Goal: Task Accomplishment & Management: Manage account settings

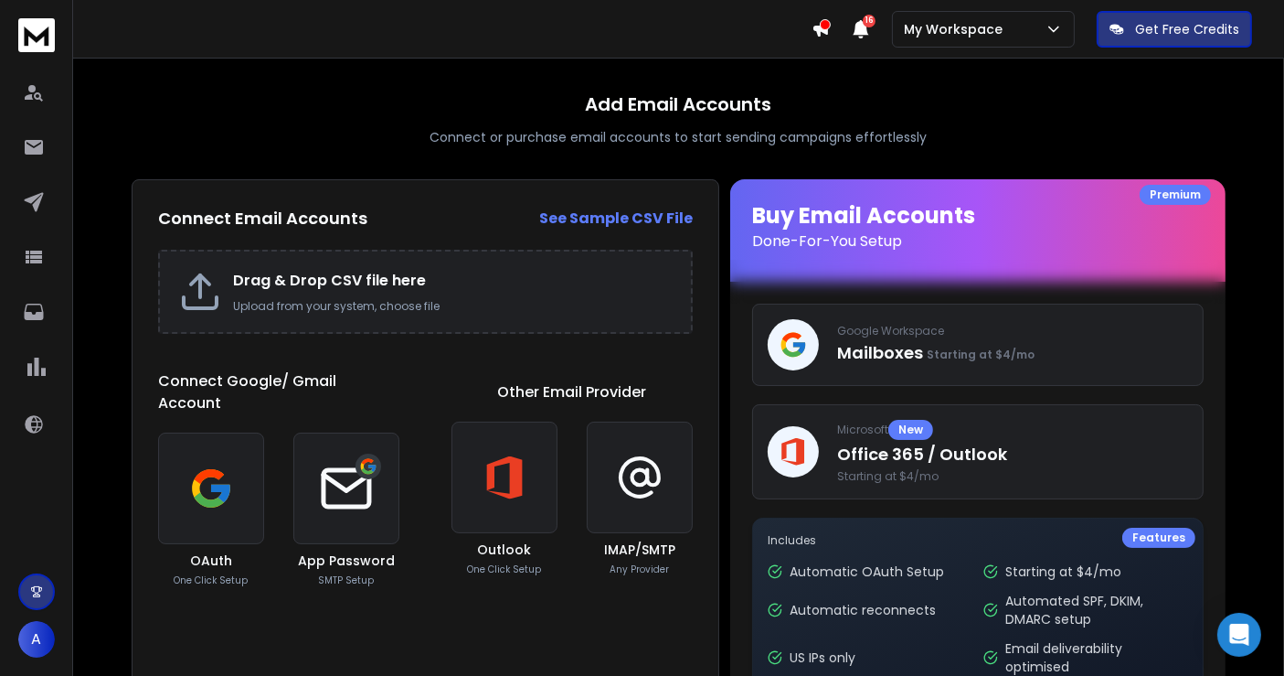
click at [33, 181] on div at bounding box center [37, 262] width 42 height 376
click at [32, 191] on icon at bounding box center [34, 202] width 22 height 22
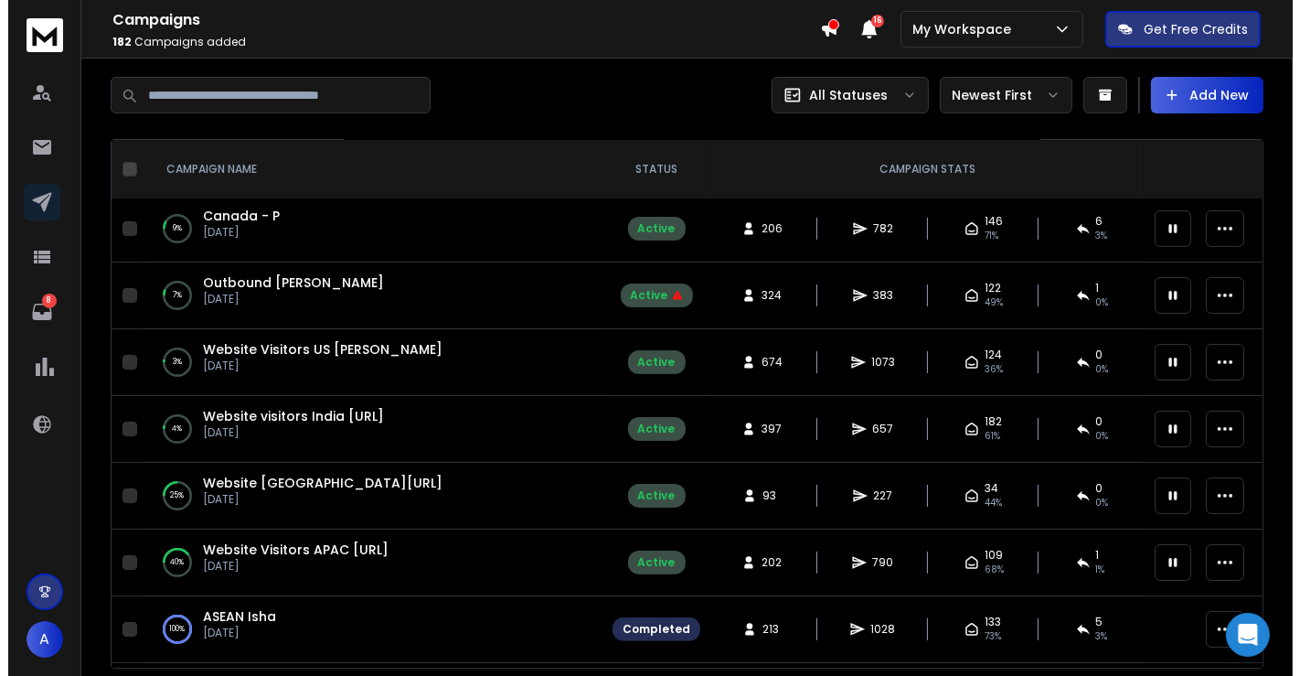
scroll to position [406, 0]
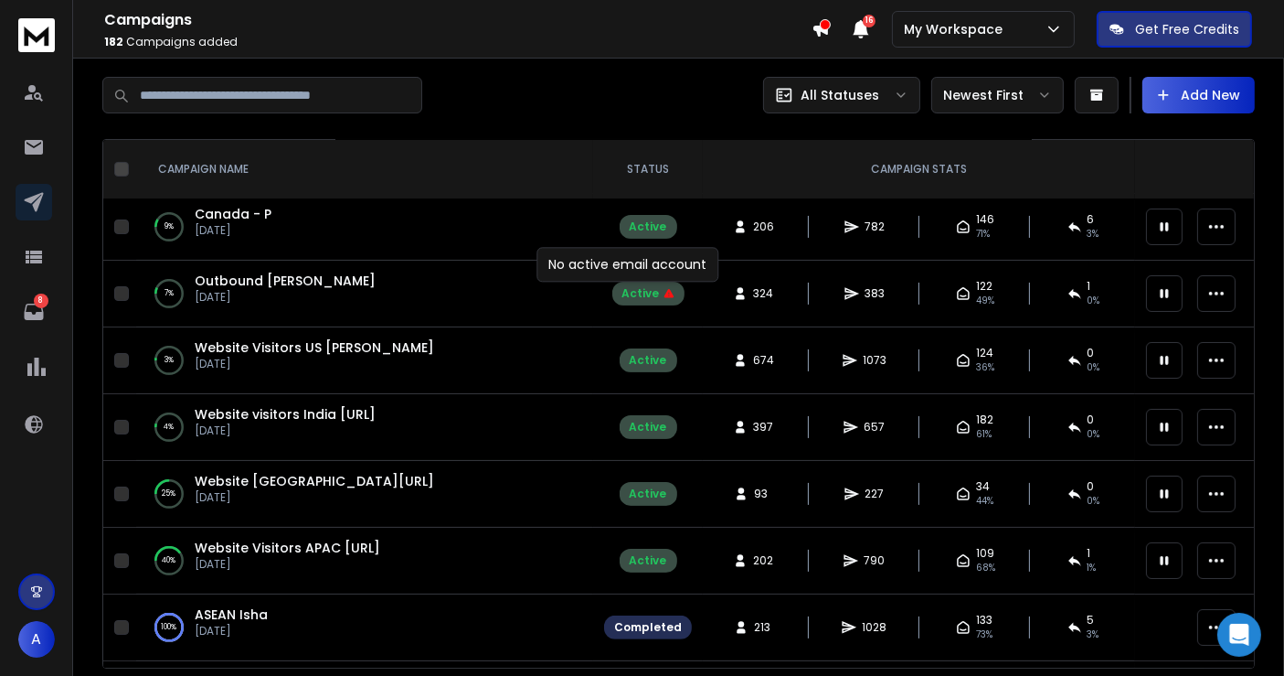
click at [664, 291] on icon at bounding box center [669, 293] width 11 height 11
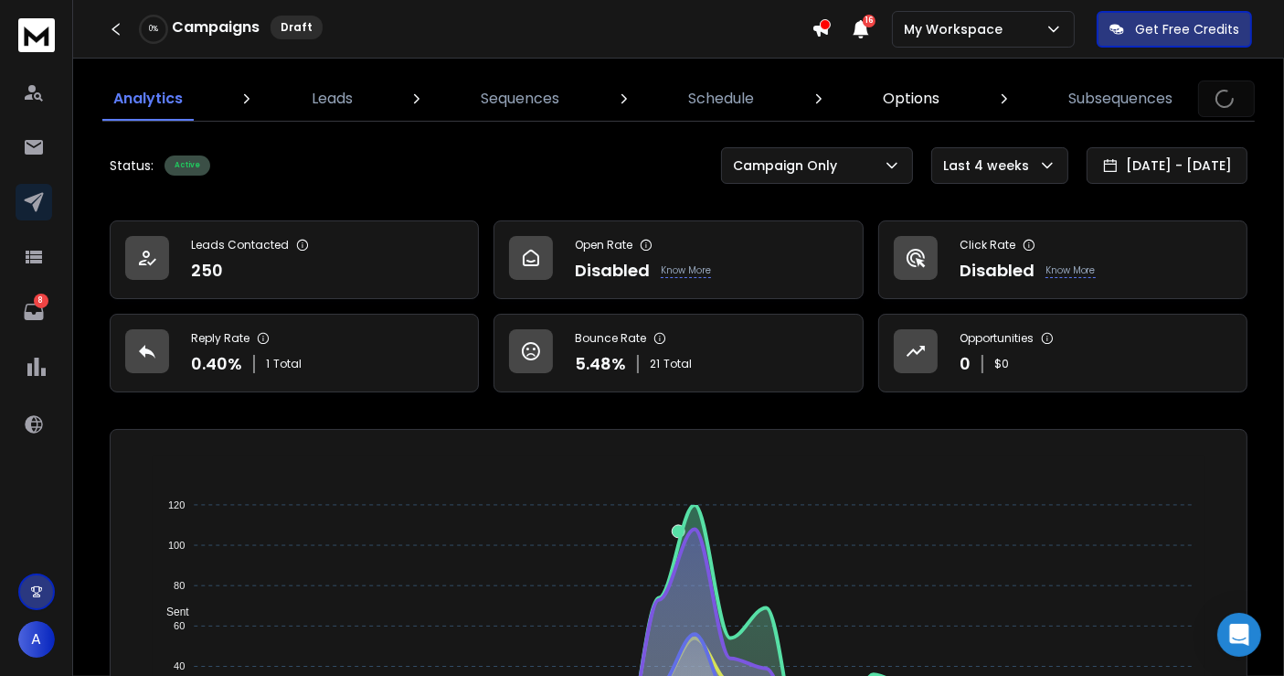
click at [914, 98] on p "Options" at bounding box center [911, 99] width 57 height 22
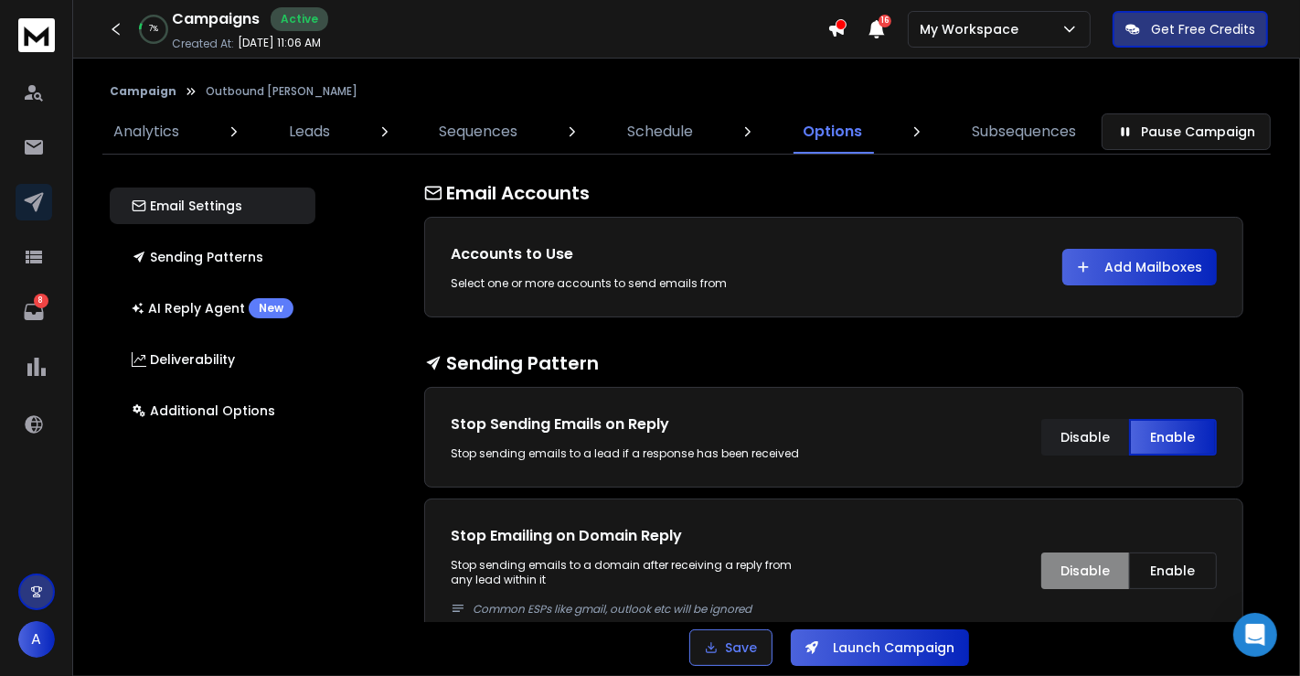
click at [1111, 264] on button "Add Mailboxes" at bounding box center [1139, 267] width 154 height 37
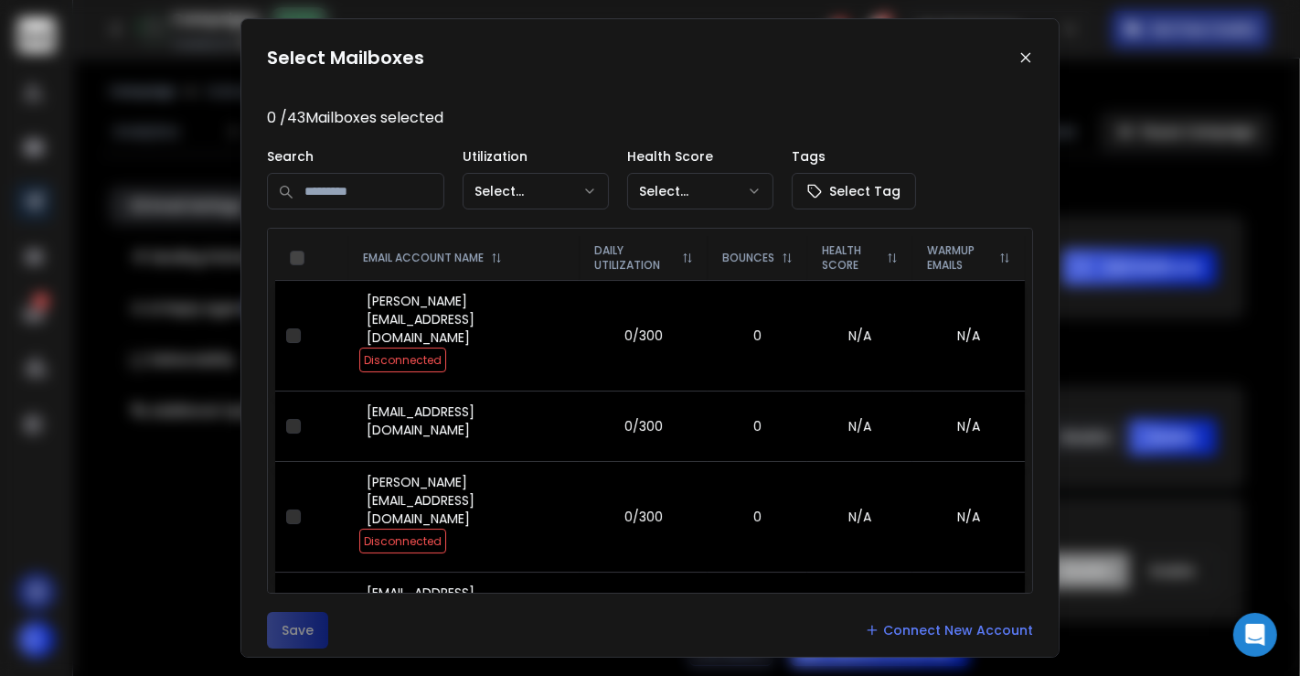
click at [411, 214] on div "0 / 43 Mailboxes selected Search Utilization Select... Health Score Select... T…" at bounding box center [650, 377] width 766 height 541
click at [412, 200] on input at bounding box center [355, 191] width 177 height 37
type input "****"
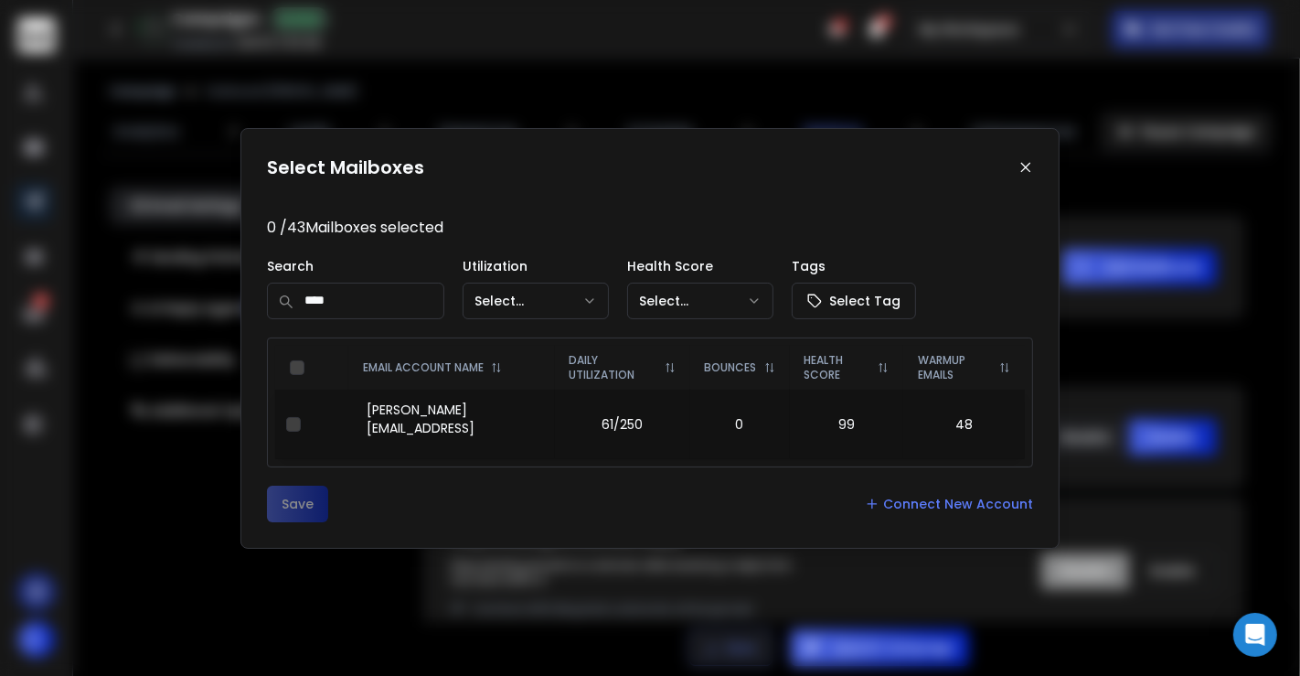
click at [297, 421] on button "button" at bounding box center [293, 424] width 15 height 15
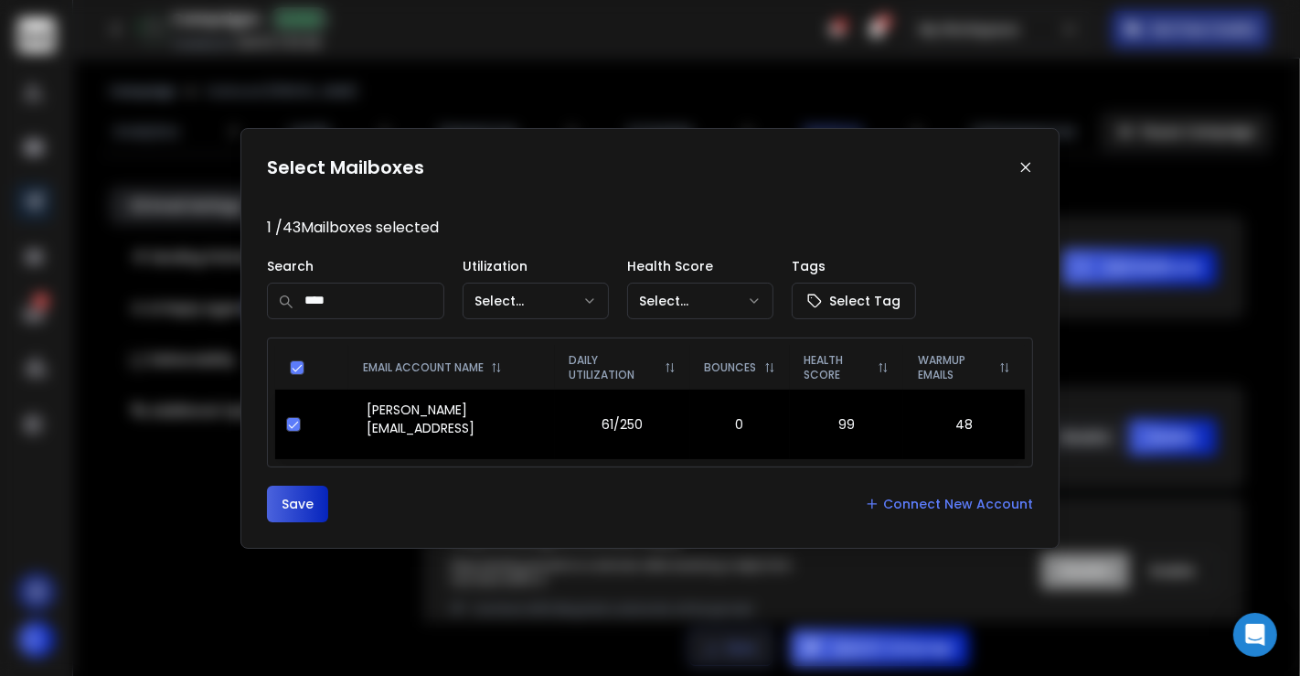
click at [297, 478] on div "1 / 43 Mailboxes selected Search **** Utilization Select... Health Score Select…" at bounding box center [650, 369] width 766 height 305
click at [304, 488] on button "Save" at bounding box center [297, 503] width 61 height 37
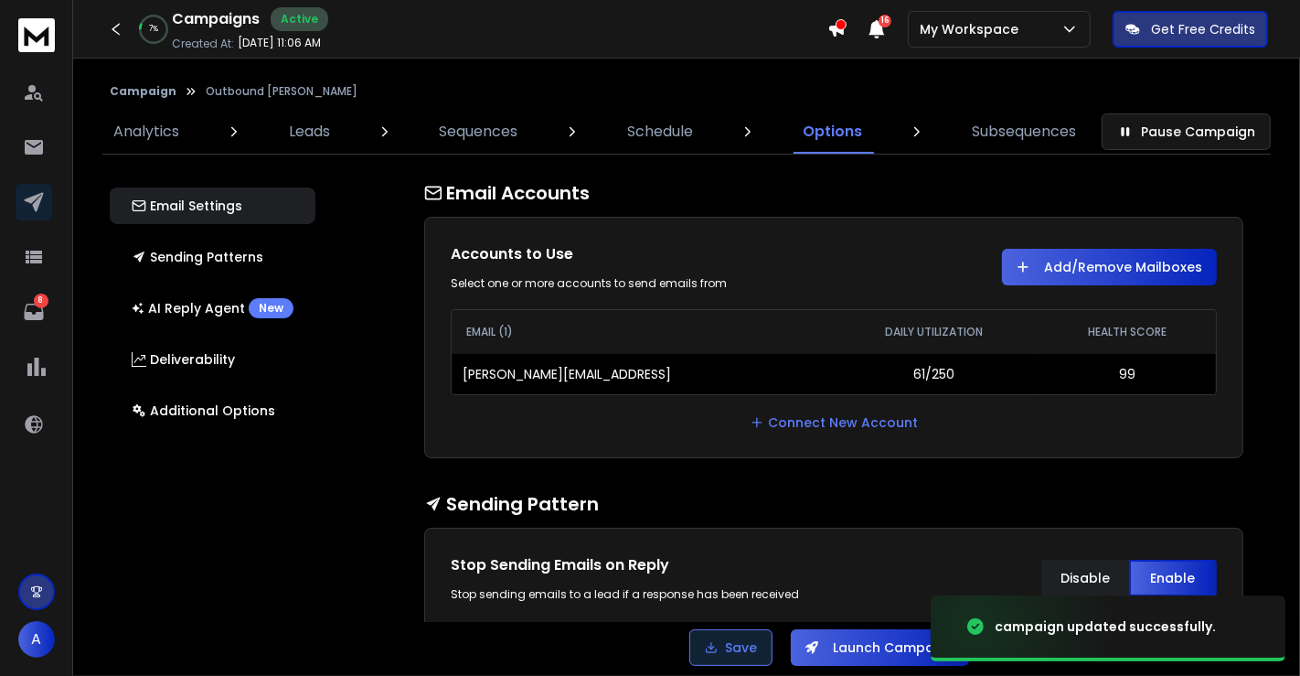
click at [733, 644] on button "Save" at bounding box center [730, 647] width 83 height 37
click at [842, 650] on button "Launch Campaign" at bounding box center [880, 647] width 178 height 37
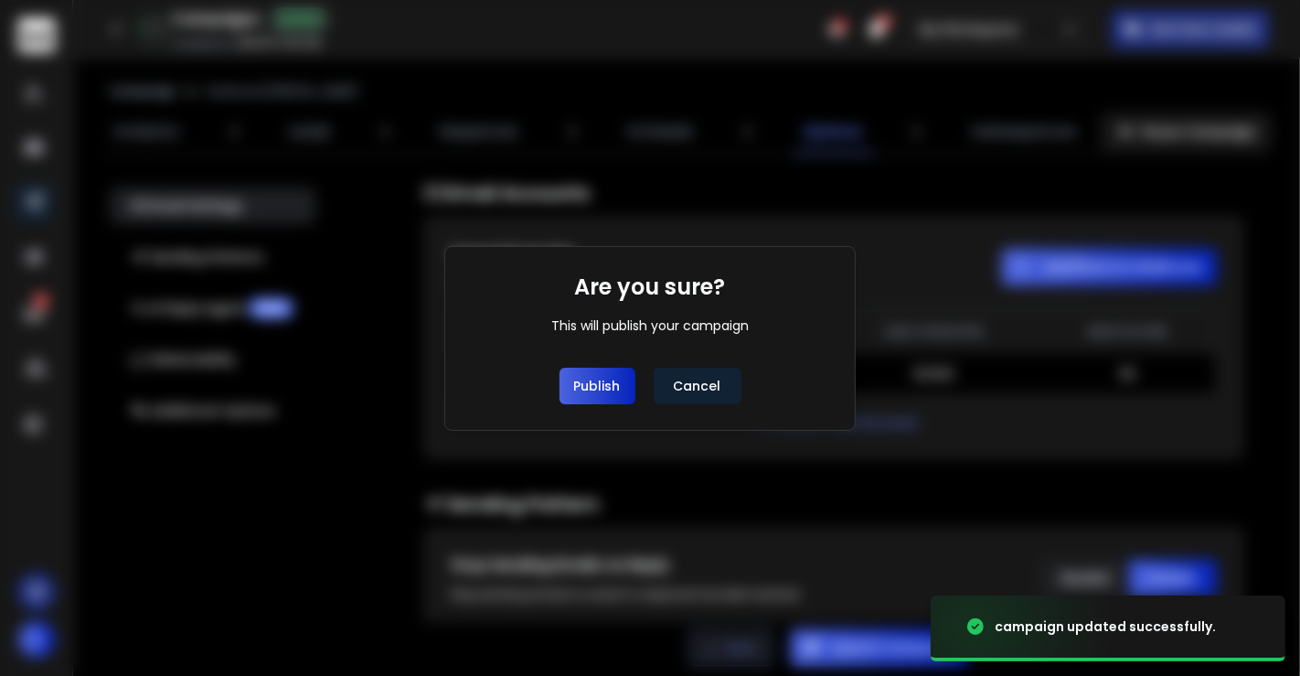
click at [619, 396] on button "Publish" at bounding box center [597, 385] width 76 height 37
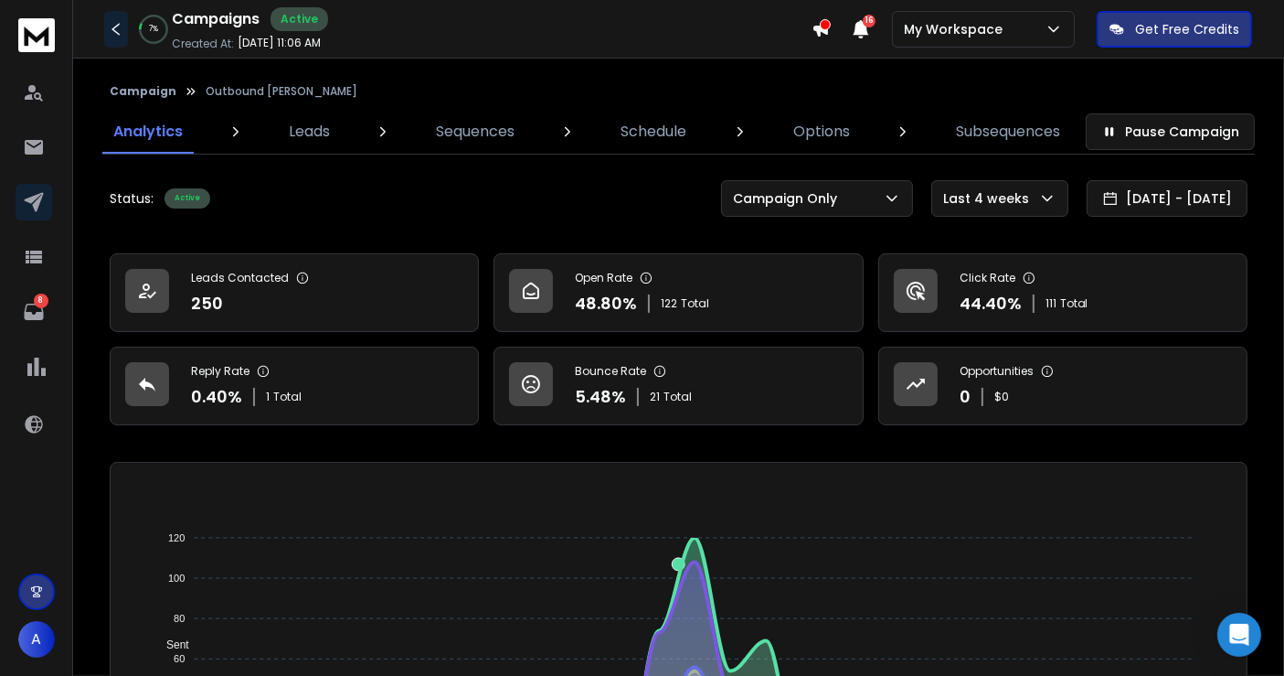
click at [108, 27] on icon at bounding box center [116, 29] width 16 height 16
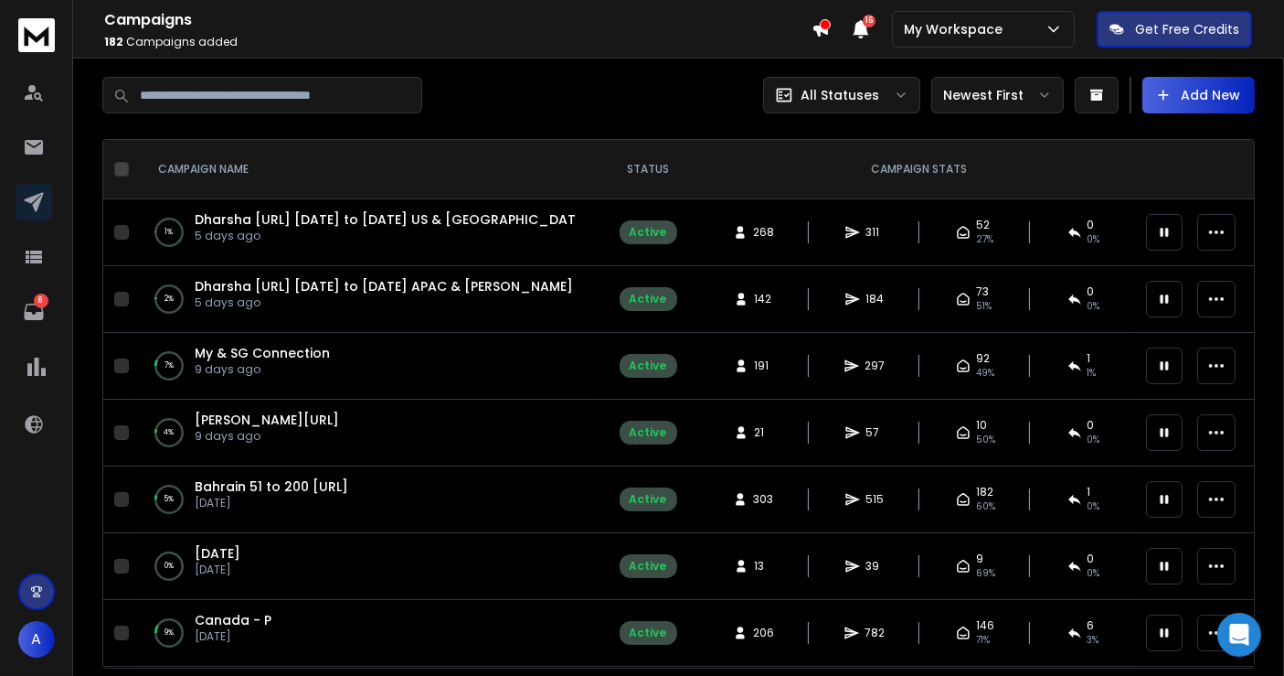
scroll to position [101, 0]
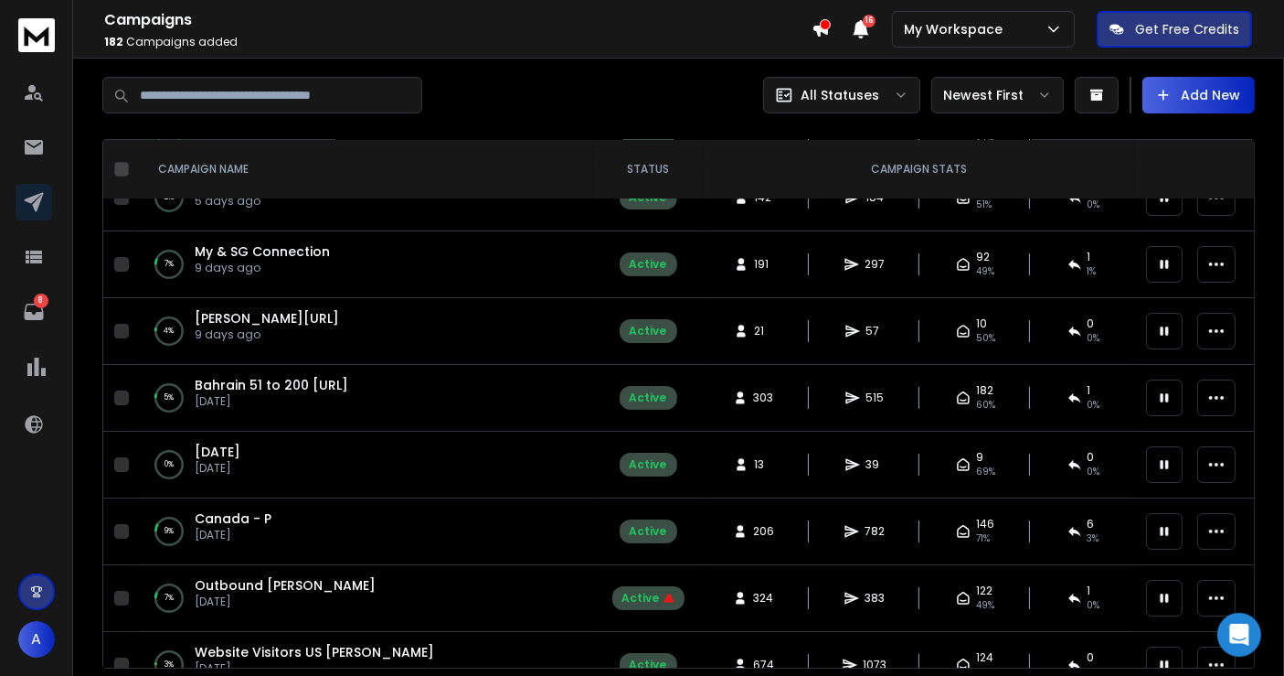
click at [1208, 332] on icon "button" at bounding box center [1217, 331] width 18 height 18
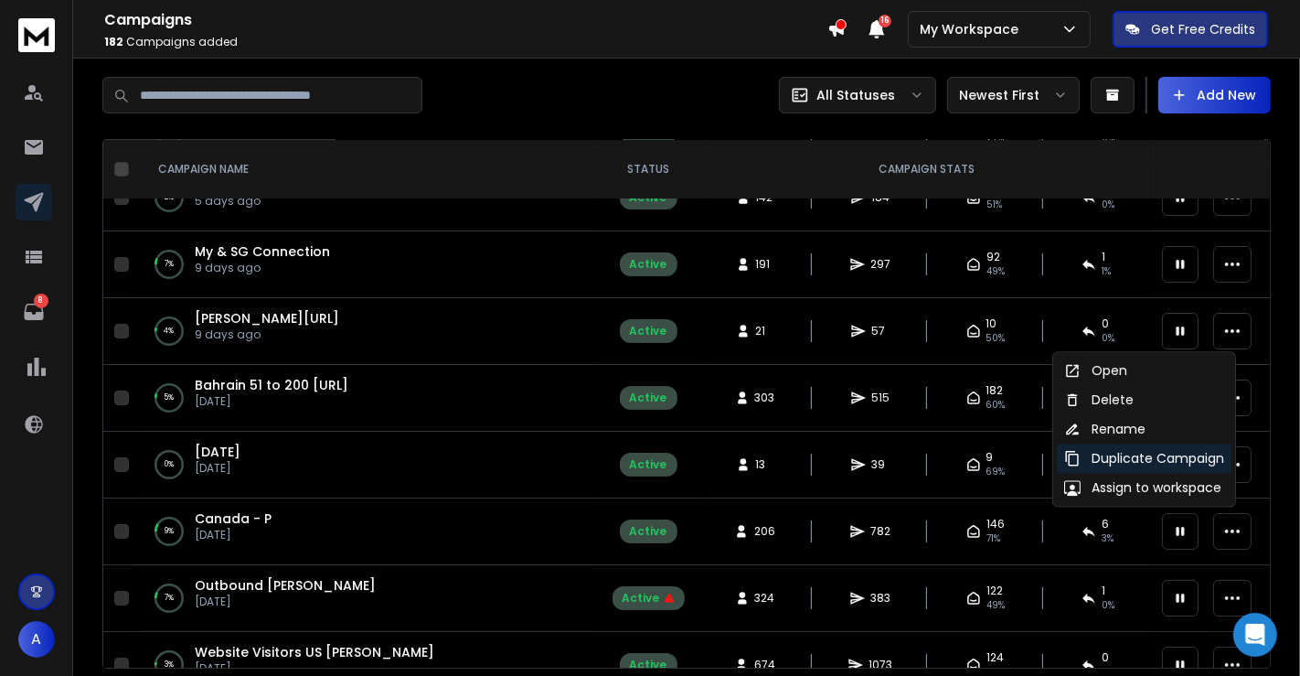
click at [1175, 458] on div "Duplicate Campaign" at bounding box center [1144, 458] width 160 height 18
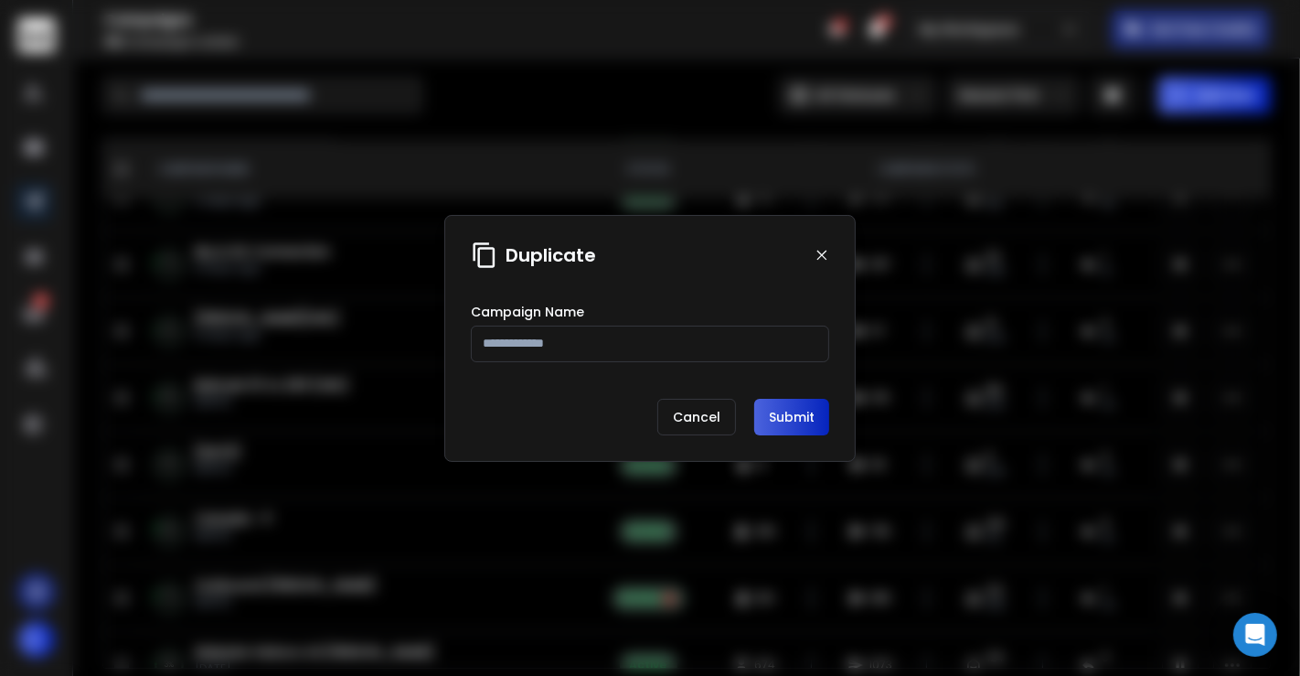
click at [567, 330] on input "text" at bounding box center [650, 343] width 358 height 37
type input "**********"
click at [801, 420] on button "Submit" at bounding box center [791, 417] width 75 height 37
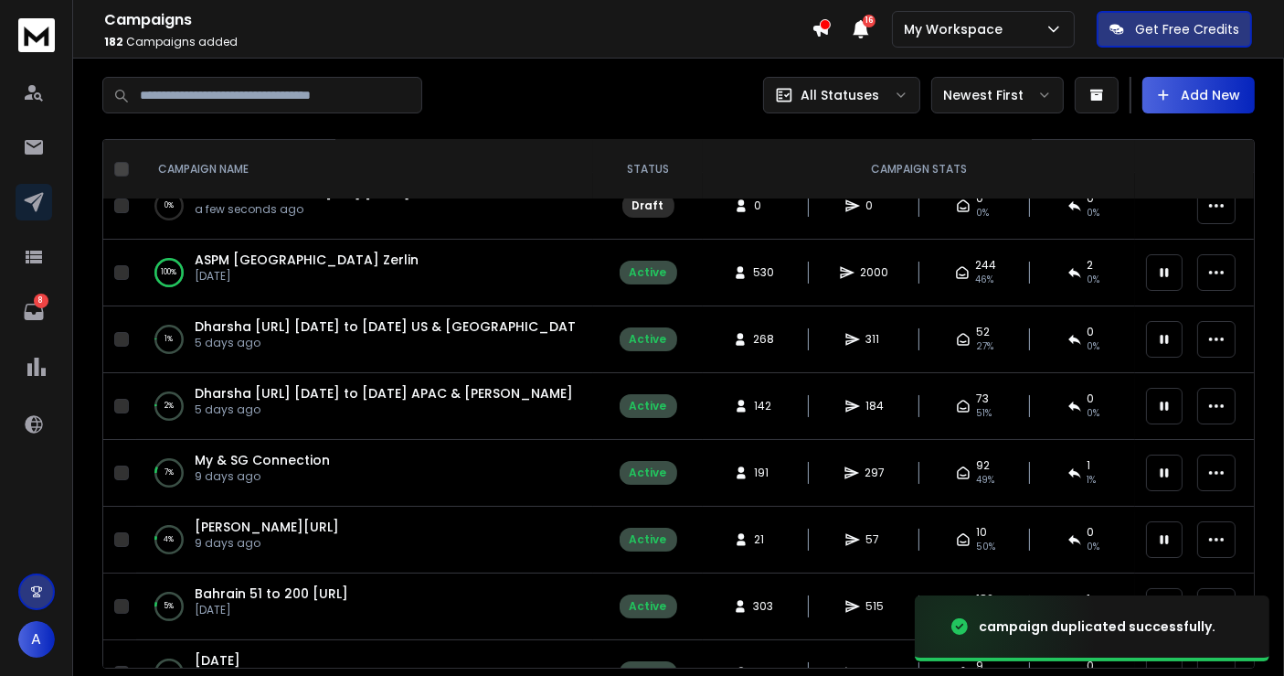
scroll to position [0, 0]
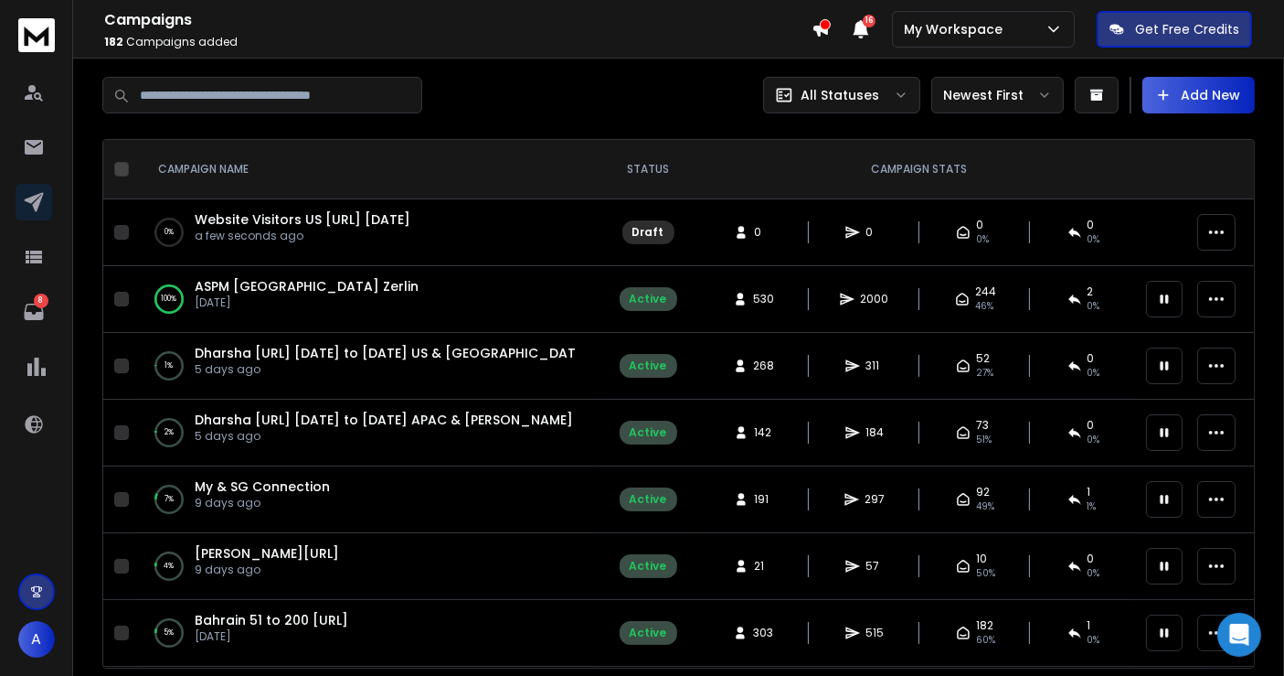
click at [363, 224] on span "Website Visitors US syed.ai Aug 13" at bounding box center [303, 219] width 216 height 18
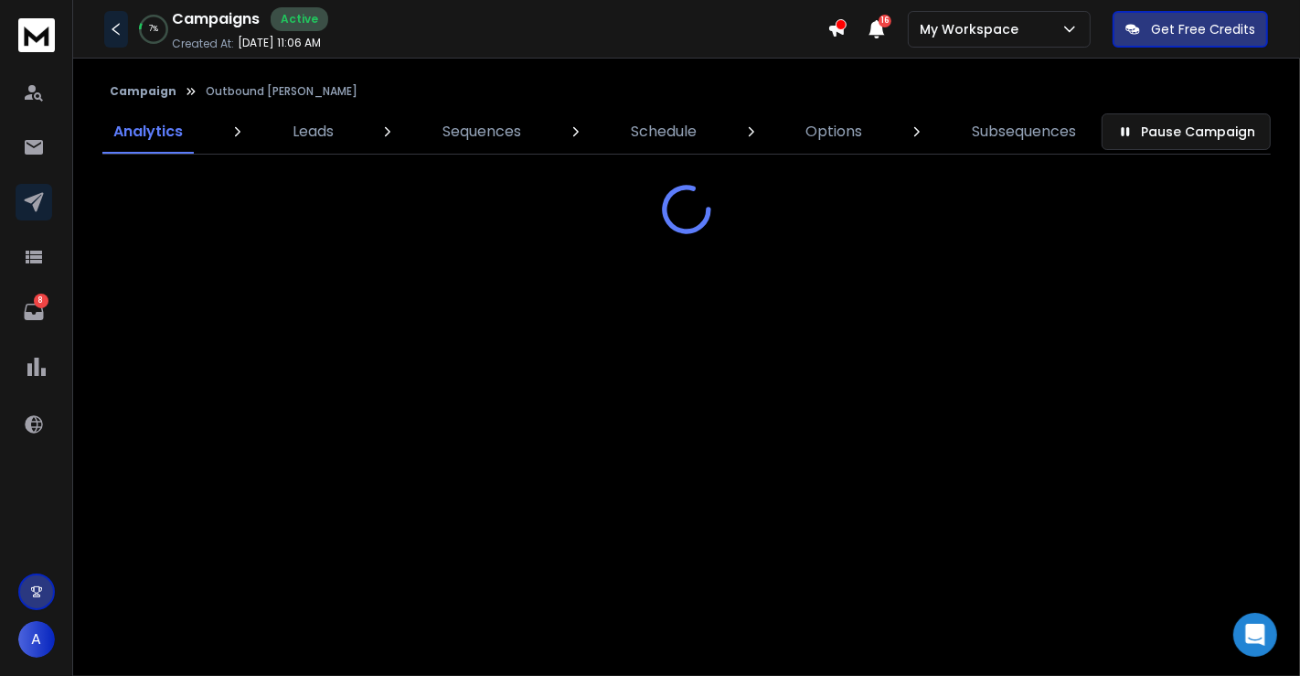
click at [106, 37] on button at bounding box center [116, 29] width 24 height 37
